Goal: Task Accomplishment & Management: Use online tool/utility

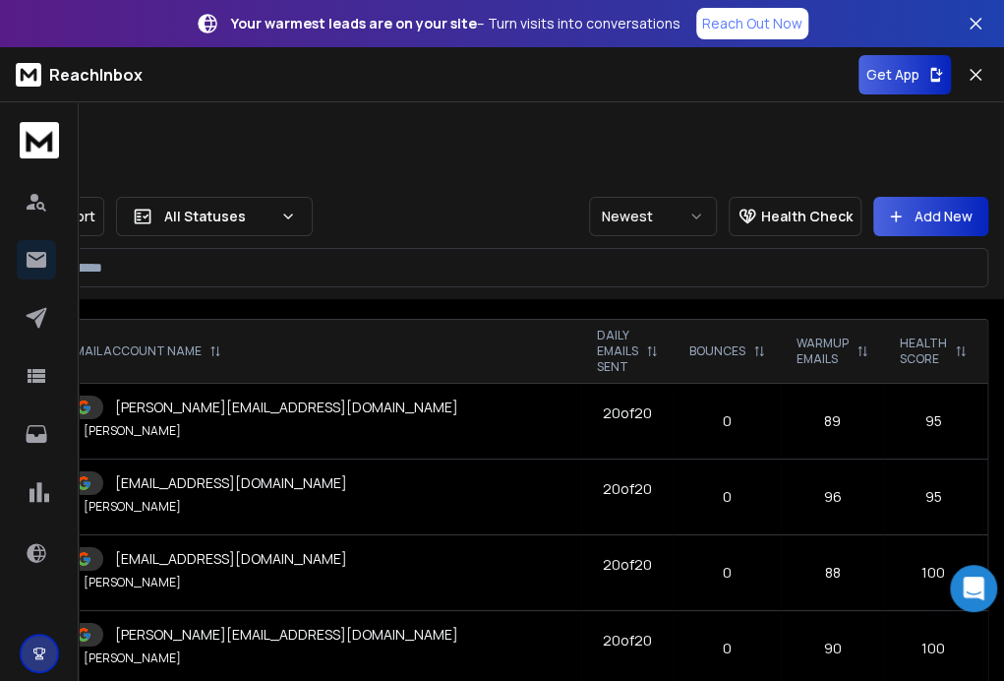
click at [951, 197] on button "Add New" at bounding box center [931, 216] width 115 height 39
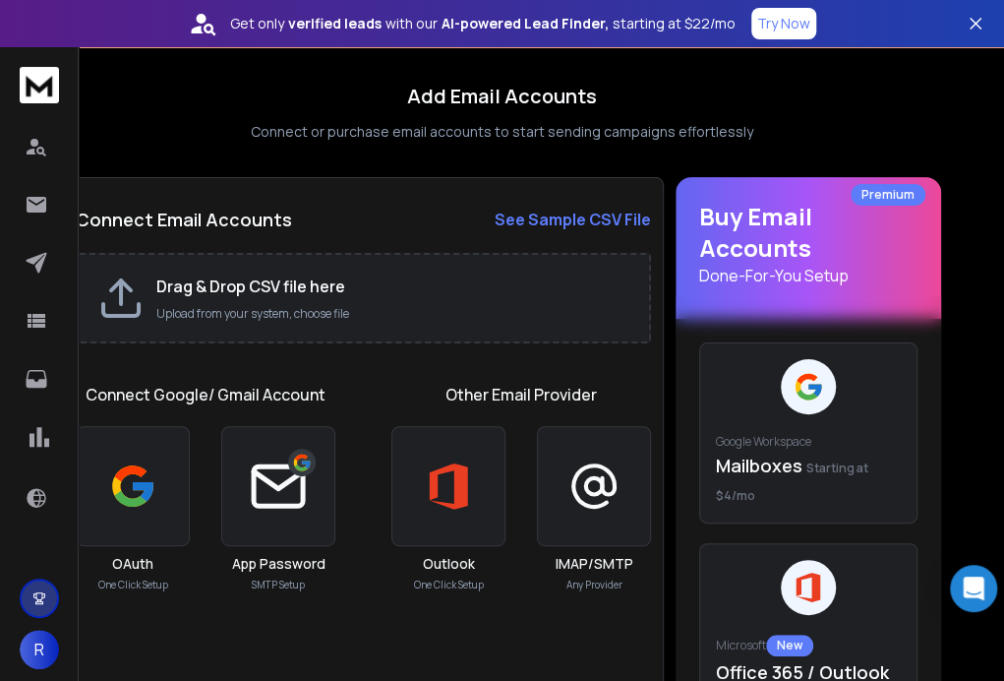
click at [147, 507] on icon at bounding box center [130, 498] width 32 height 17
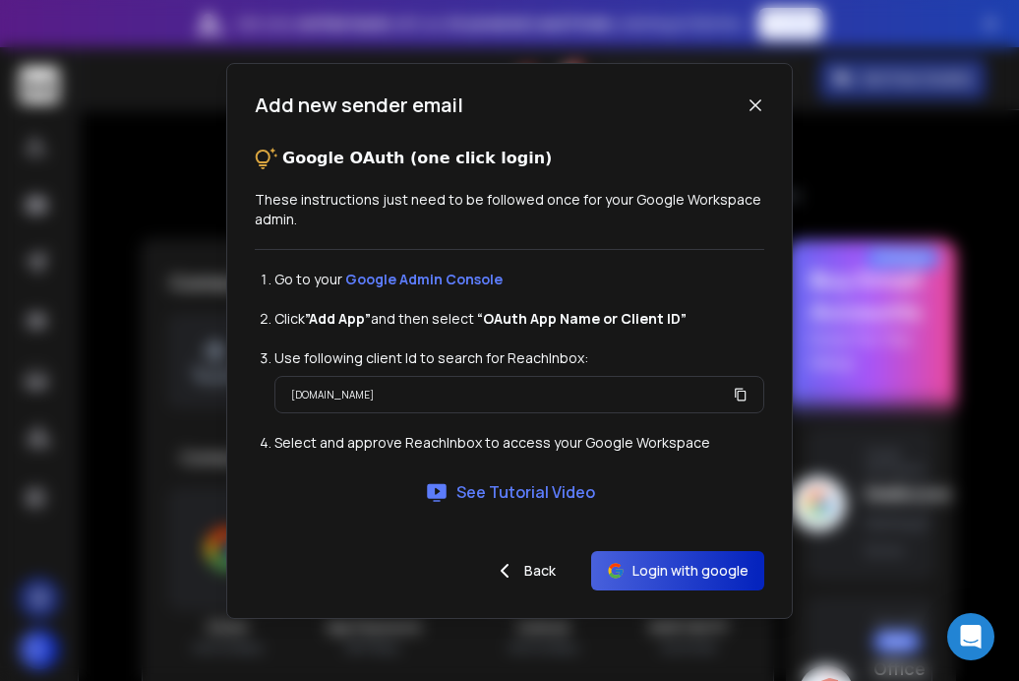
click at [672, 571] on button "Login with google" at bounding box center [677, 570] width 173 height 39
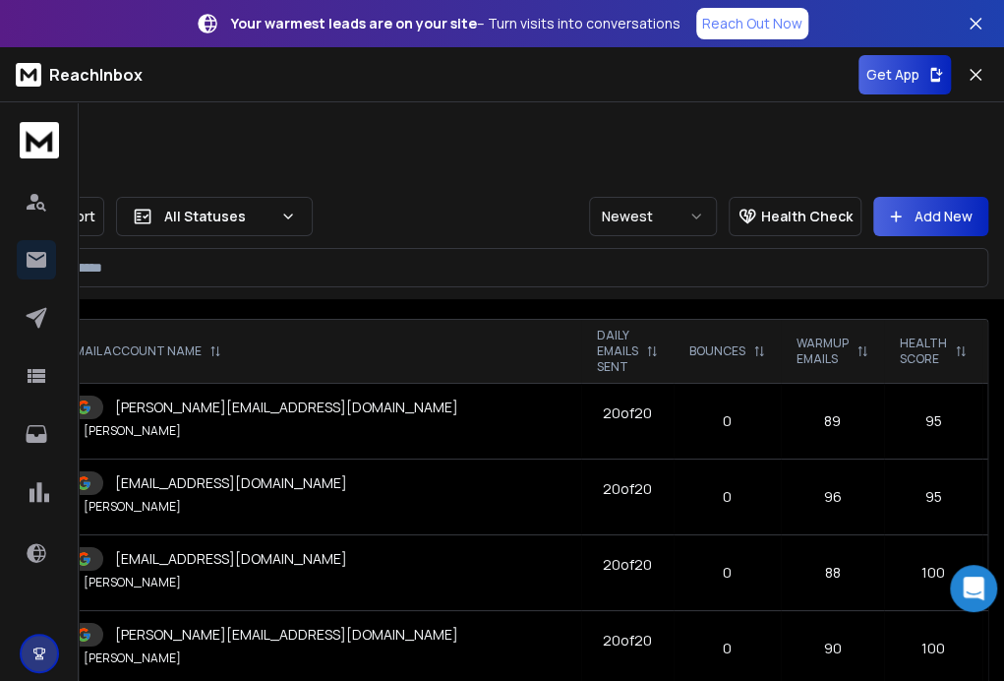
click at [938, 197] on button "Add New" at bounding box center [931, 216] width 115 height 39
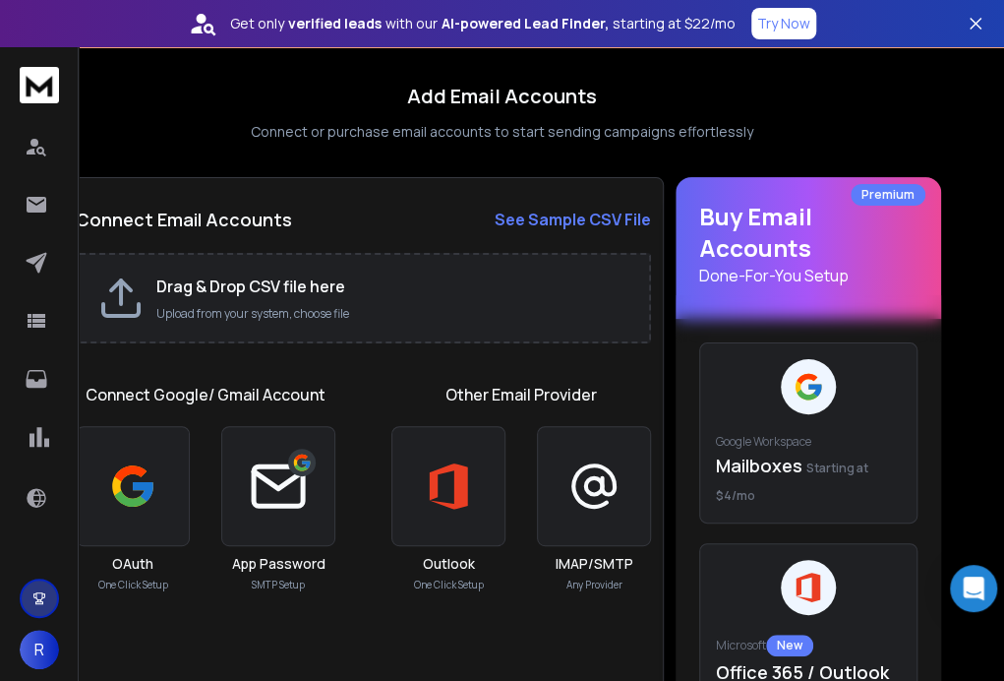
click at [308, 515] on icon at bounding box center [278, 485] width 59 height 59
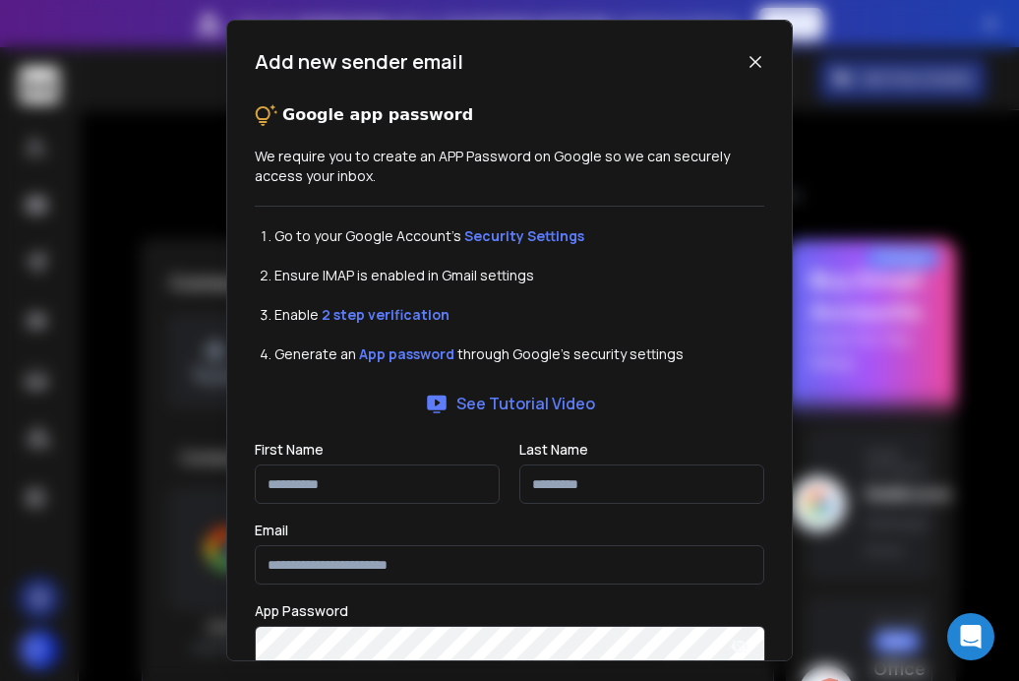
click at [528, 406] on link "See Tutorial Video" at bounding box center [510, 404] width 170 height 24
click at [759, 66] on icon at bounding box center [756, 62] width 12 height 12
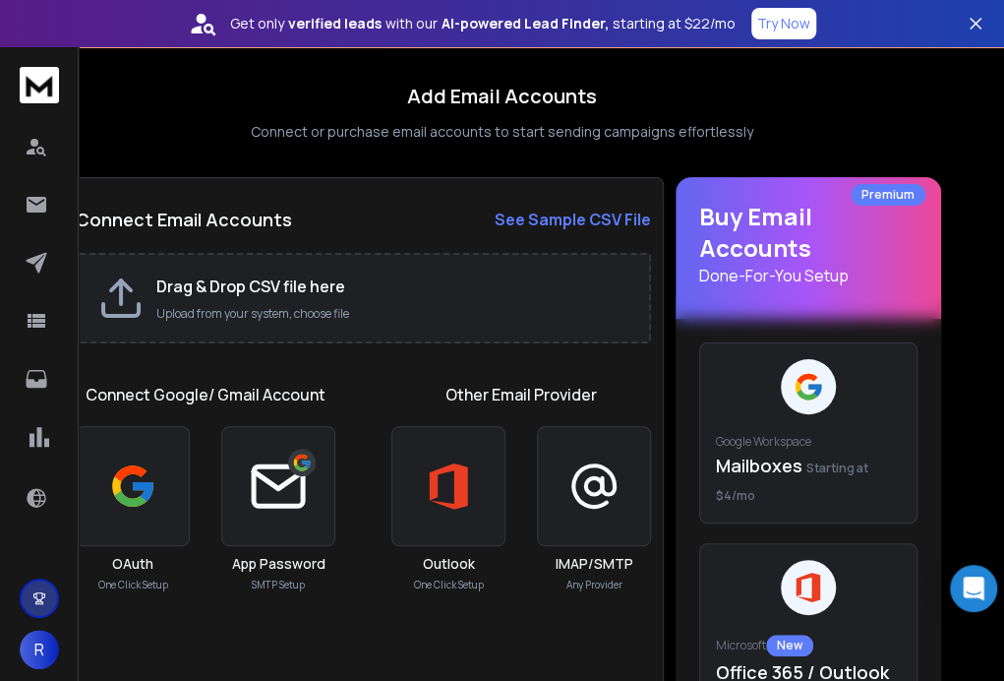
click at [157, 515] on icon at bounding box center [132, 485] width 49 height 59
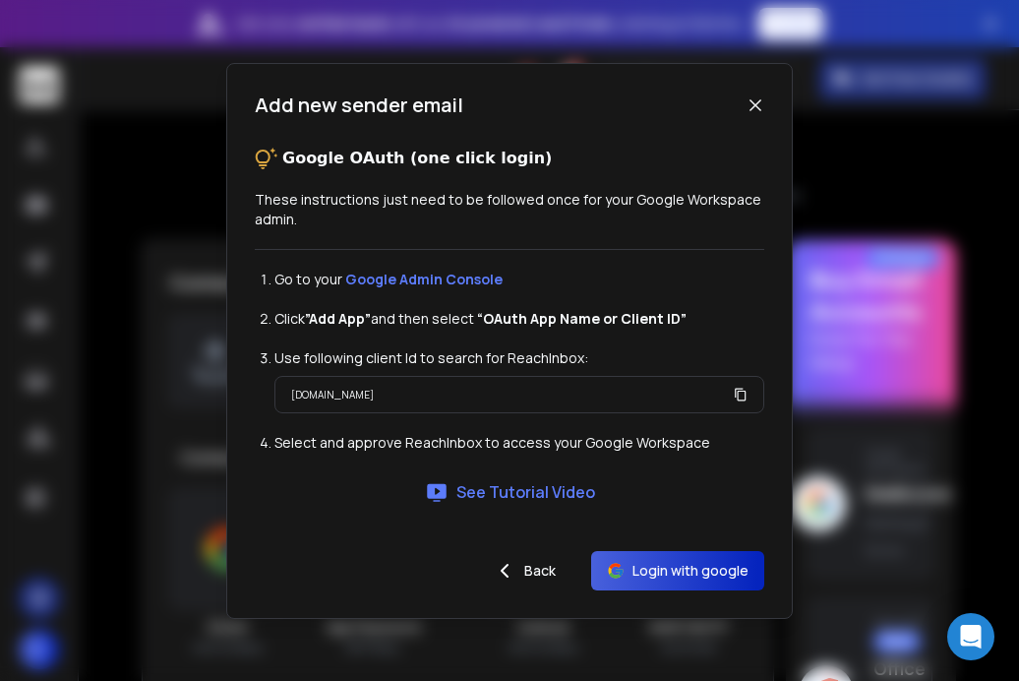
click at [492, 487] on link "See Tutorial Video" at bounding box center [510, 492] width 170 height 24
click at [487, 489] on link "See Tutorial Video" at bounding box center [510, 492] width 170 height 24
